Goal: Task Accomplishment & Management: Manage account settings

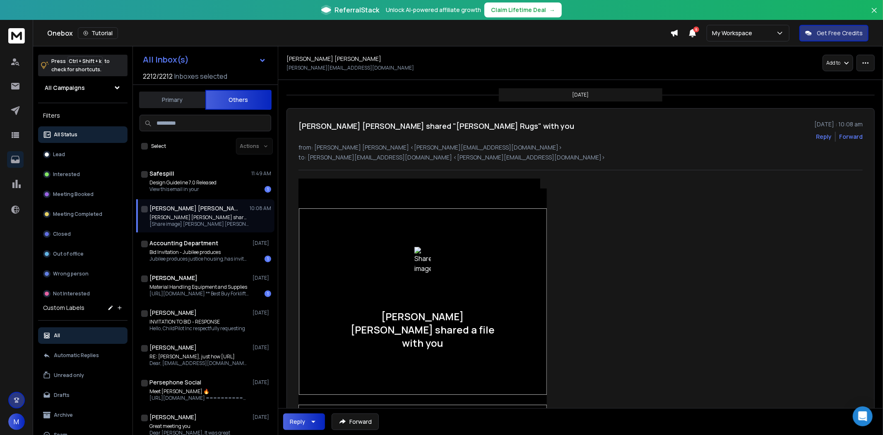
click at [171, 97] on button "Primary" at bounding box center [172, 100] width 66 height 18
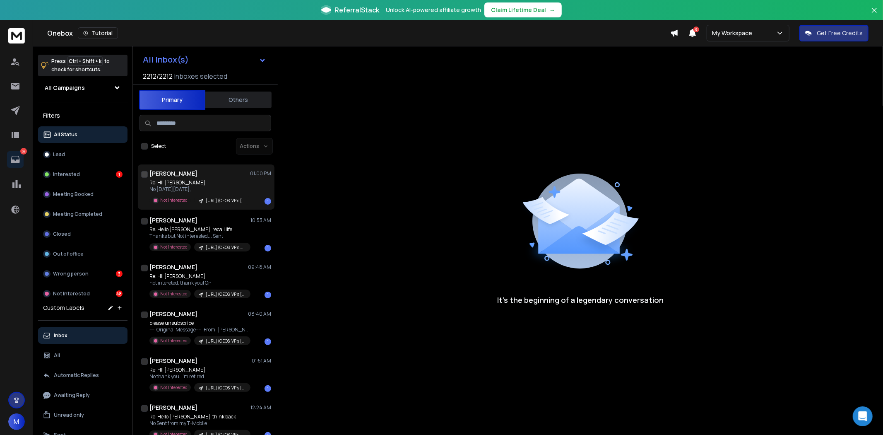
click at [188, 176] on div "[PERSON_NAME] 01:00 PM" at bounding box center [211, 173] width 122 height 8
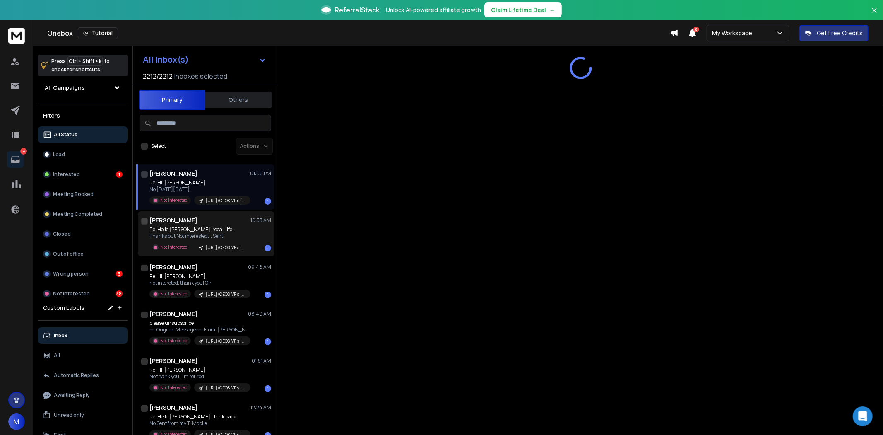
click at [202, 230] on p "Re: Hello [PERSON_NAME], recall life" at bounding box center [199, 229] width 99 height 7
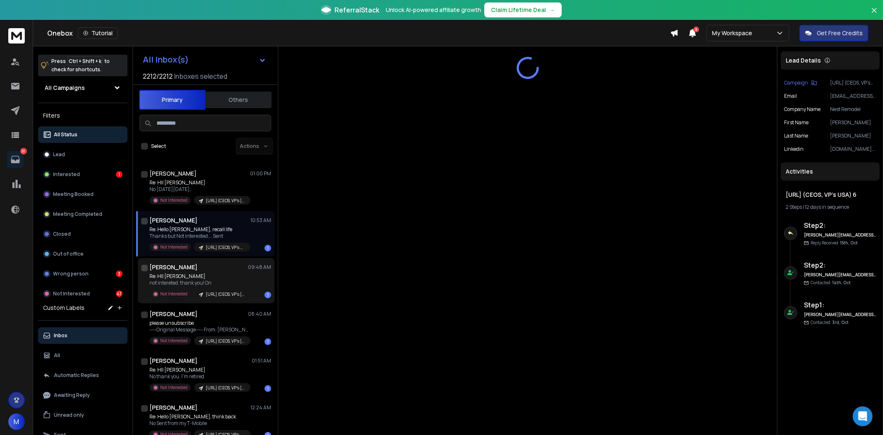
click at [206, 277] on p "Re: HII [PERSON_NAME]" at bounding box center [199, 276] width 99 height 7
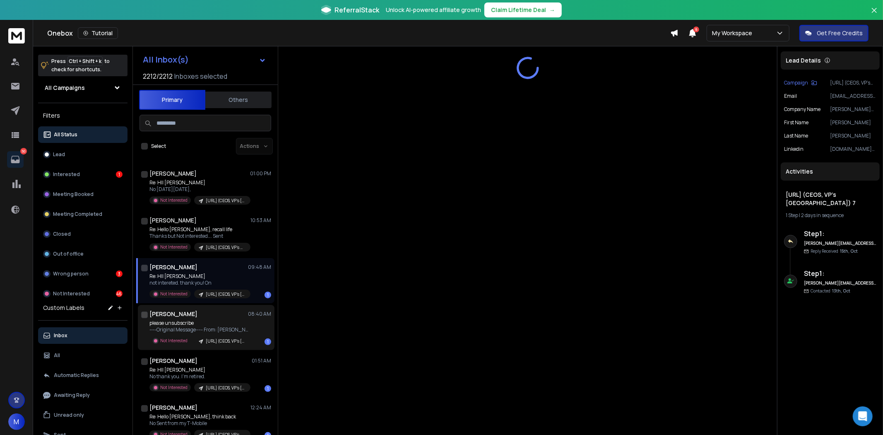
click at [221, 320] on p "please unsubscribe" at bounding box center [199, 323] width 99 height 7
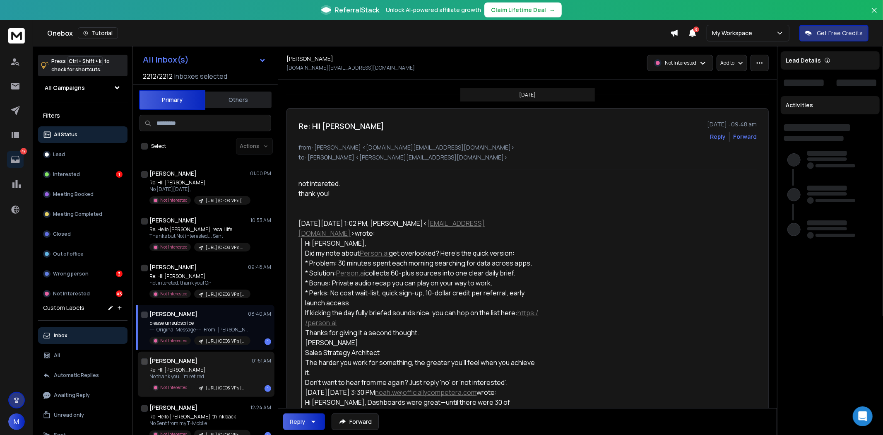
click at [229, 368] on p "Re: HII [PERSON_NAME]" at bounding box center [199, 370] width 99 height 7
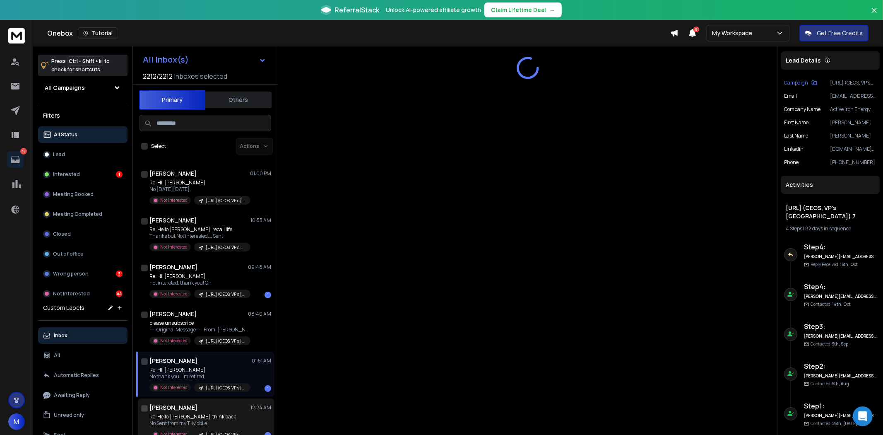
click at [229, 407] on div "[PERSON_NAME] 12:24 AM" at bounding box center [211, 407] width 122 height 8
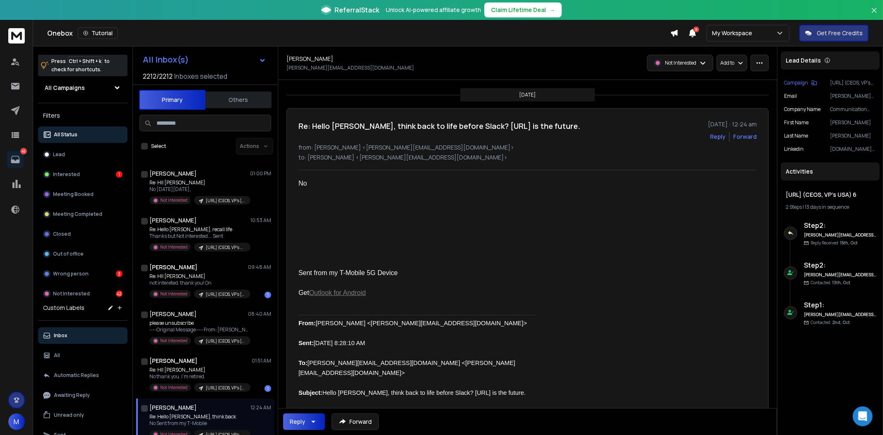
scroll to position [107, 0]
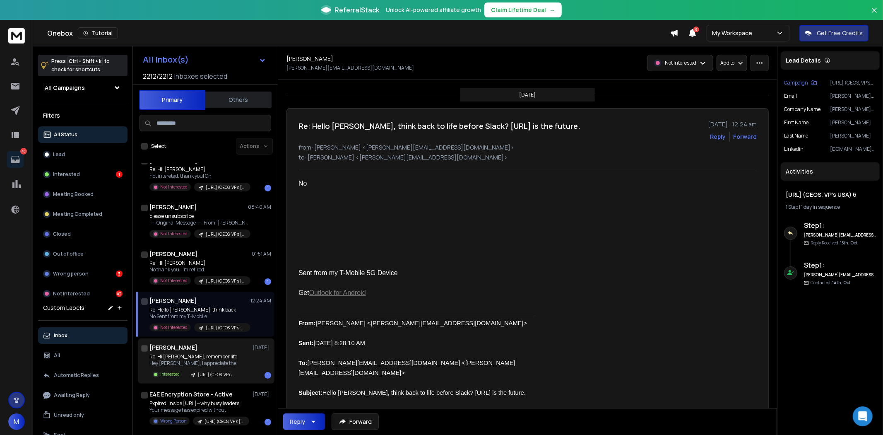
click at [189, 342] on div "[PERSON_NAME] [DATE] Re: Hi [PERSON_NAME], remember life Hey [PERSON_NAME], I a…" at bounding box center [206, 360] width 137 height 45
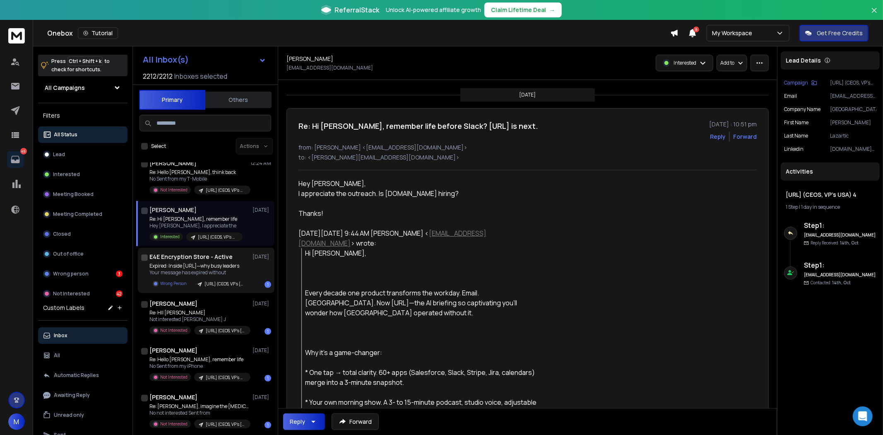
scroll to position [245, 0]
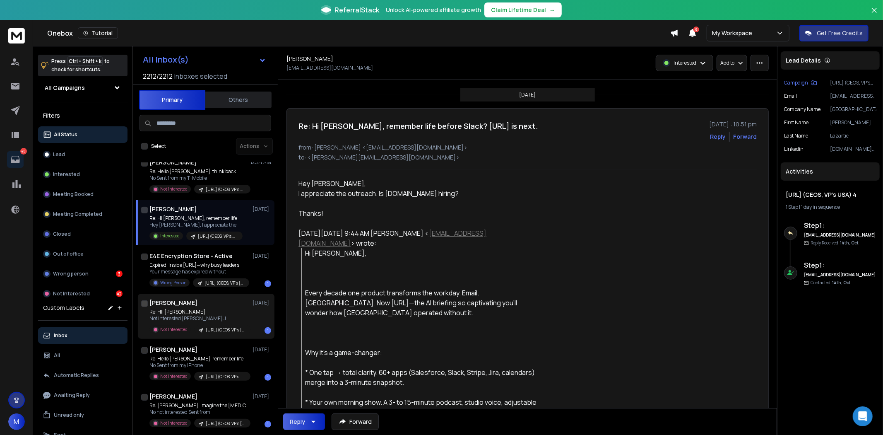
click at [191, 303] on h1 "[PERSON_NAME]" at bounding box center [174, 303] width 48 height 8
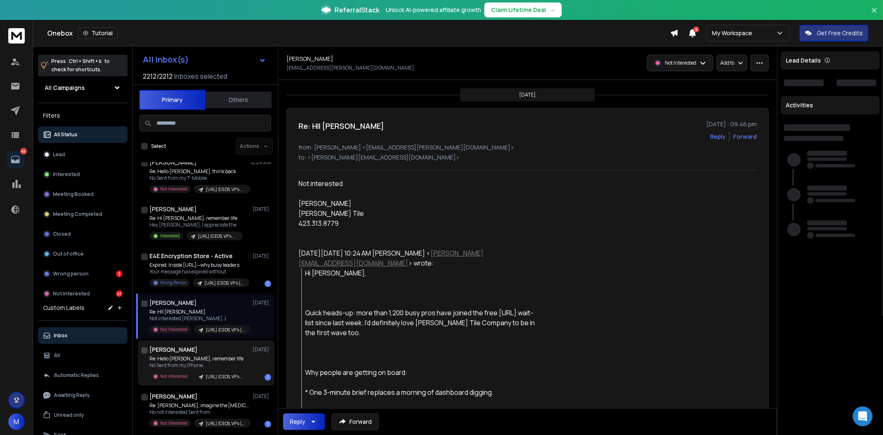
click at [197, 375] on div "[URL] (CEOS, VP's USA) 6" at bounding box center [222, 376] width 56 height 9
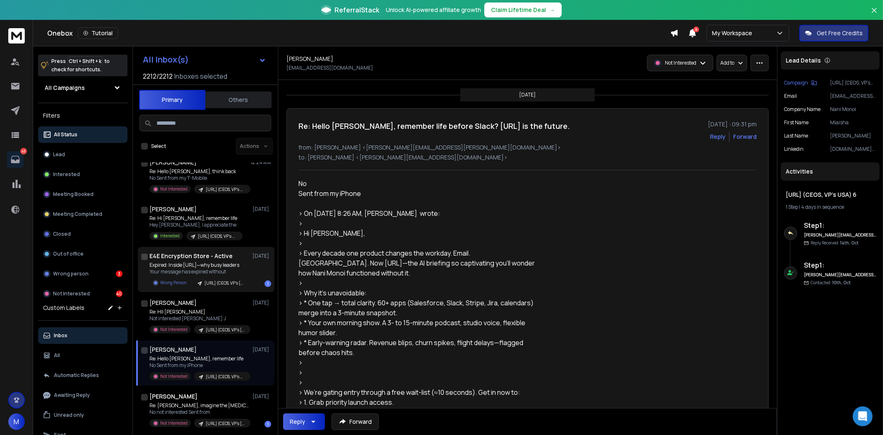
click at [191, 264] on p "Expired: Inside [URL]—why busy leaders" at bounding box center [199, 265] width 99 height 7
